Goal: Task Accomplishment & Management: Use online tool/utility

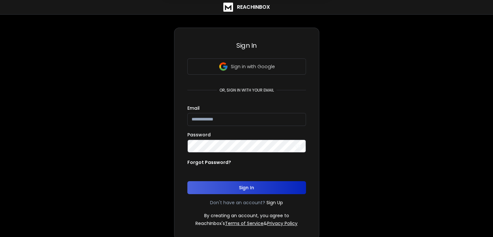
type input "**********"
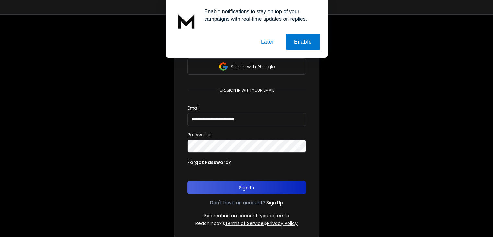
click at [252, 185] on button "Sign In" at bounding box center [246, 187] width 119 height 13
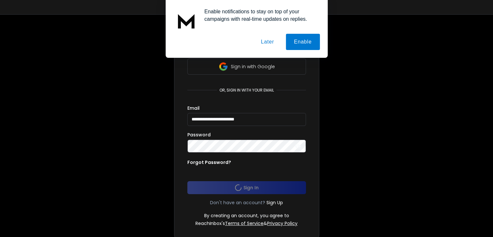
click at [264, 44] on button "Later" at bounding box center [267, 42] width 29 height 16
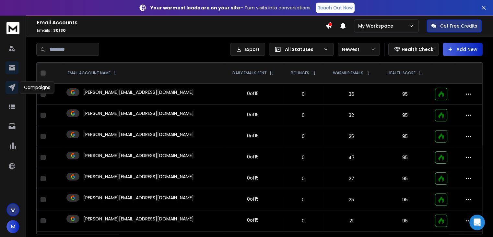
click at [13, 87] on icon at bounding box center [11, 87] width 7 height 7
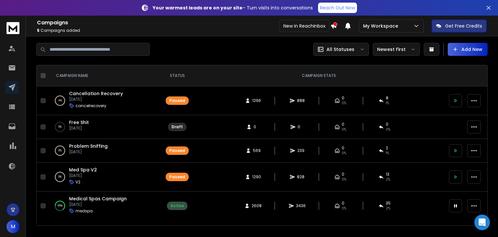
click at [336, 24] on div at bounding box center [335, 24] width 4 height 4
click at [333, 27] on icon at bounding box center [334, 26] width 6 height 6
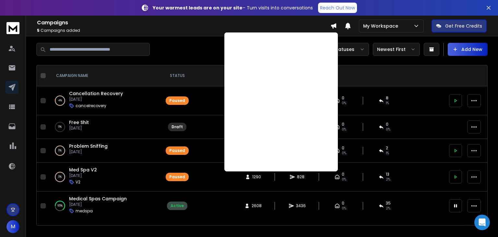
click at [334, 24] on icon at bounding box center [334, 26] width 6 height 6
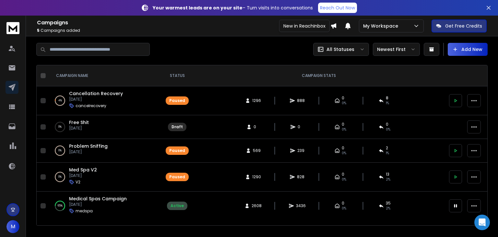
click at [335, 23] on icon at bounding box center [334, 26] width 6 height 6
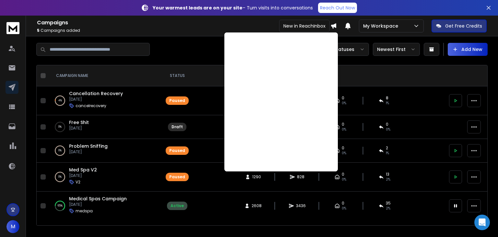
click at [336, 23] on icon at bounding box center [334, 26] width 6 height 6
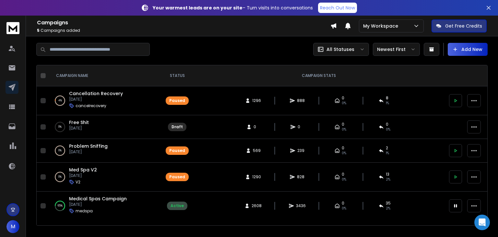
click at [228, 48] on div at bounding box center [149, 49] width 226 height 13
click at [485, 8] on div "Your warmest leads are on your site – Turn visits into conversations Reach Out …" at bounding box center [249, 8] width 498 height 16
click at [488, 7] on icon at bounding box center [489, 8] width 6 height 6
